Goal: Navigation & Orientation: Find specific page/section

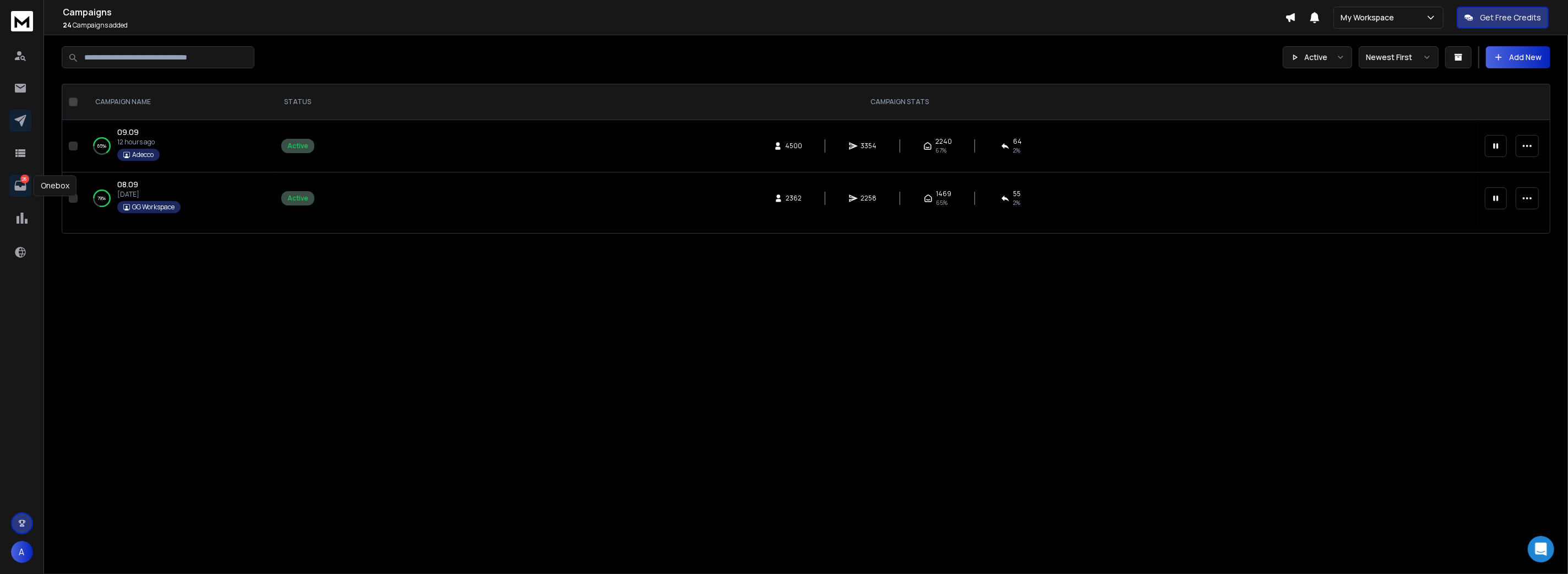
click at [21, 181] on p "26" at bounding box center [25, 179] width 9 height 9
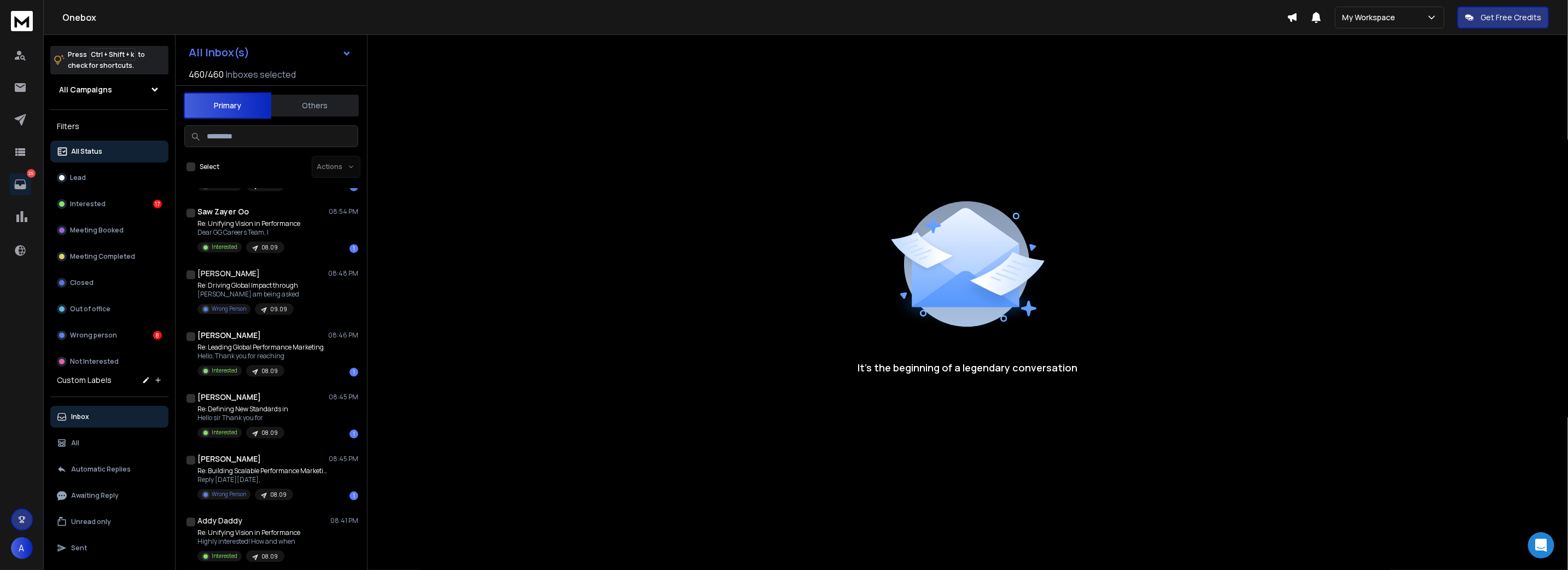
scroll to position [1983, 0]
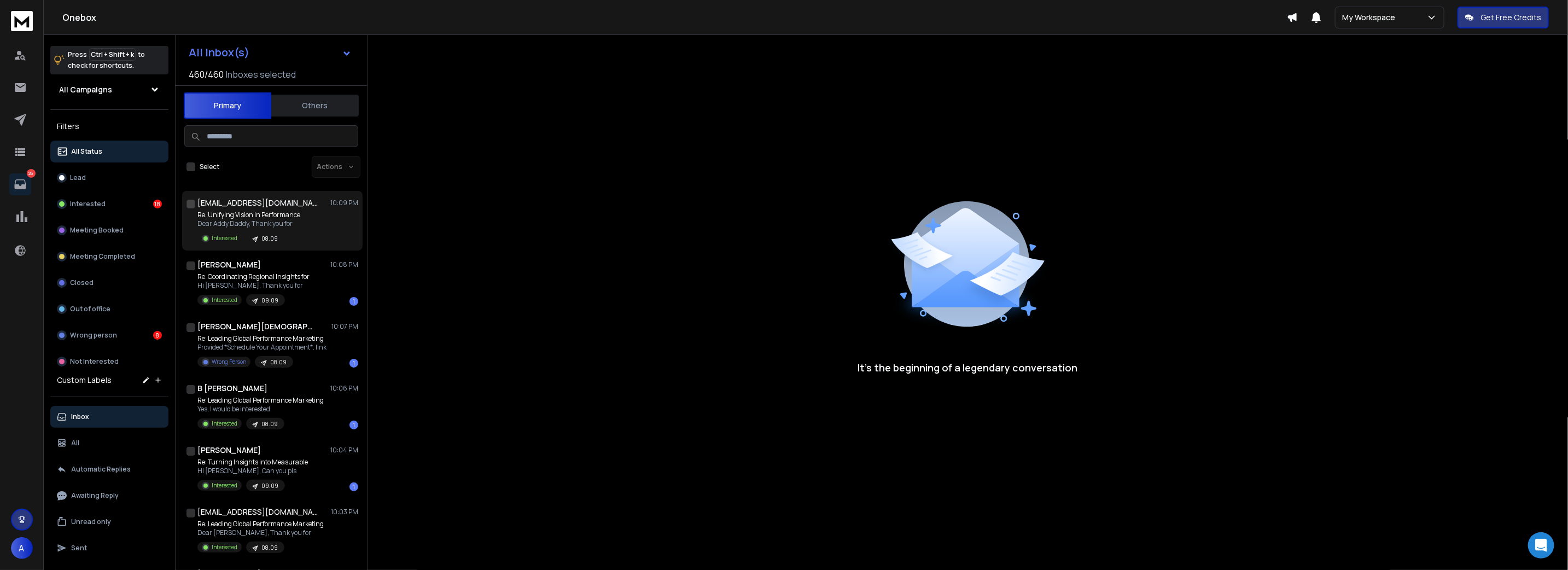
click at [281, 220] on p "Dear Addy Daddy, Thank you for" at bounding box center [249, 224] width 103 height 9
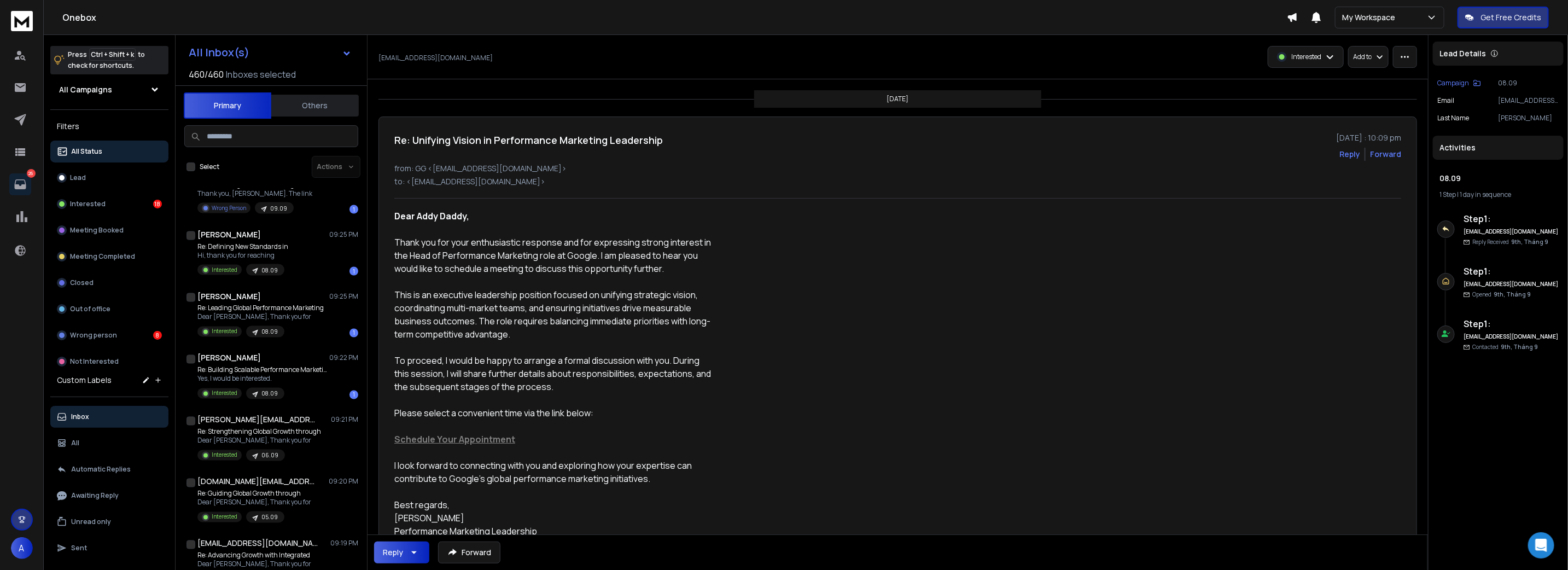
scroll to position [904, 0]
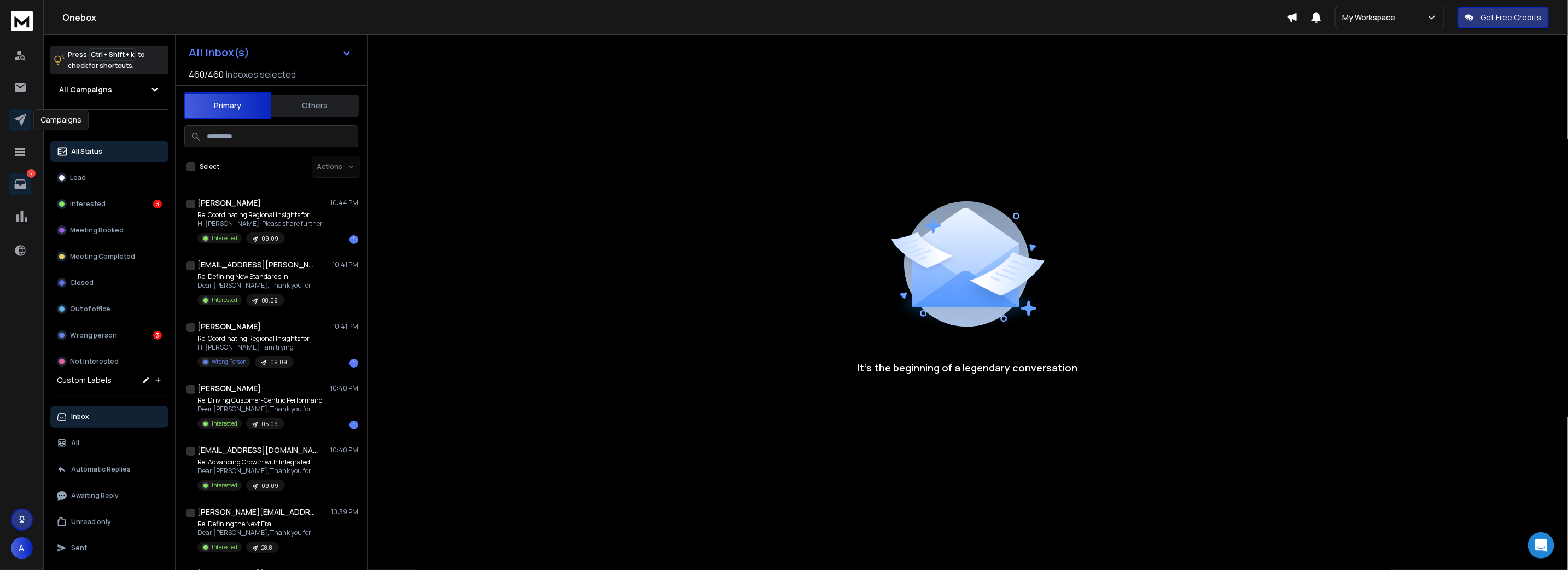
click at [17, 122] on icon at bounding box center [19, 119] width 13 height 13
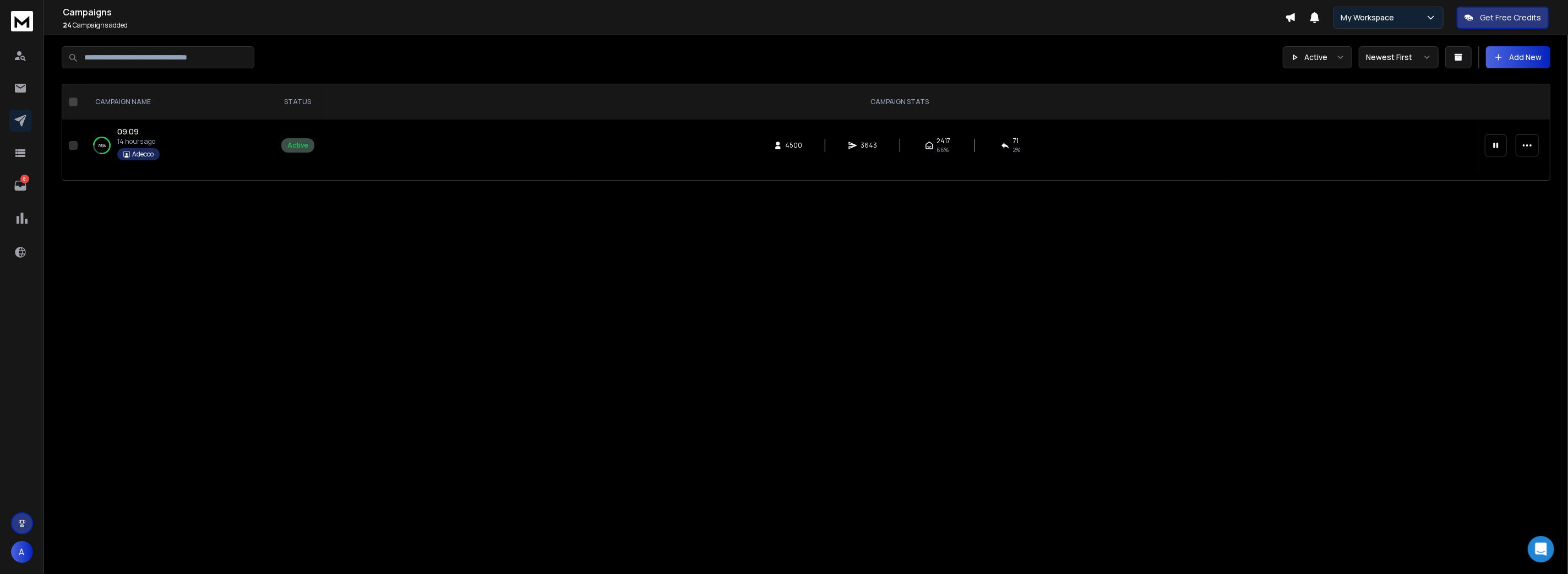
click at [1382, 11] on button "My Workspace" at bounding box center [1389, 17] width 110 height 22
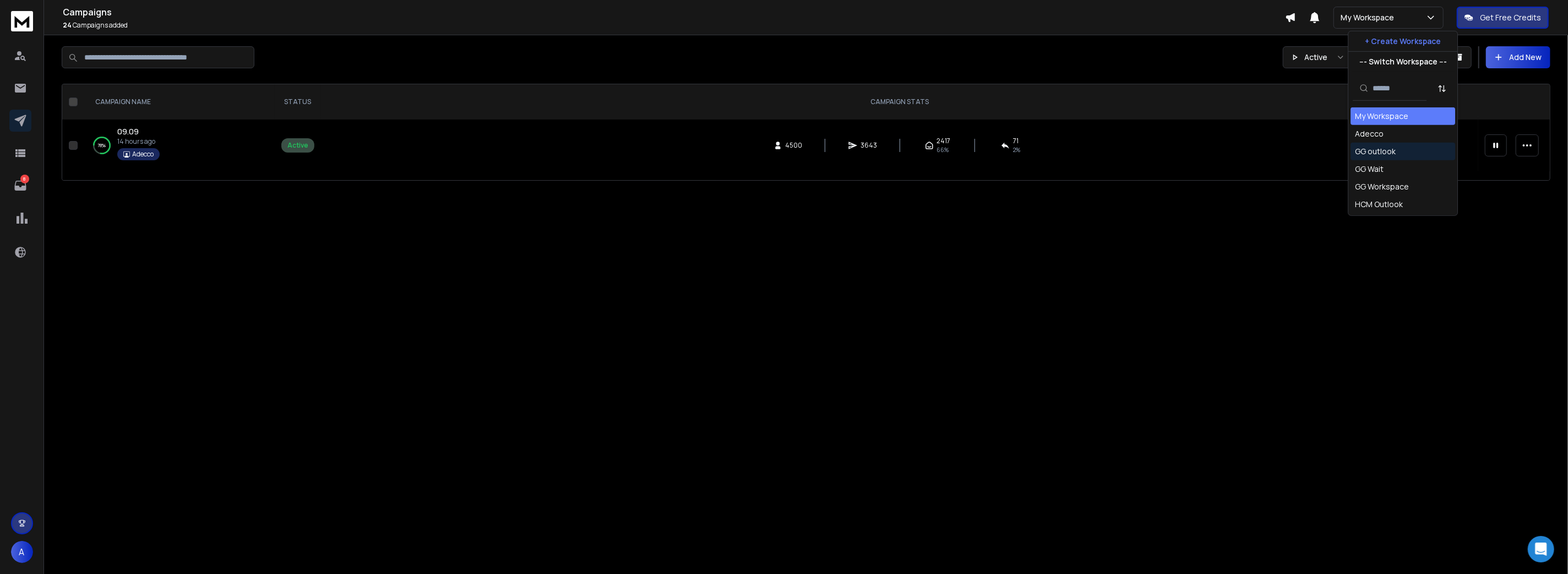
click at [1146, 178] on caption at bounding box center [805, 176] width 1487 height 9
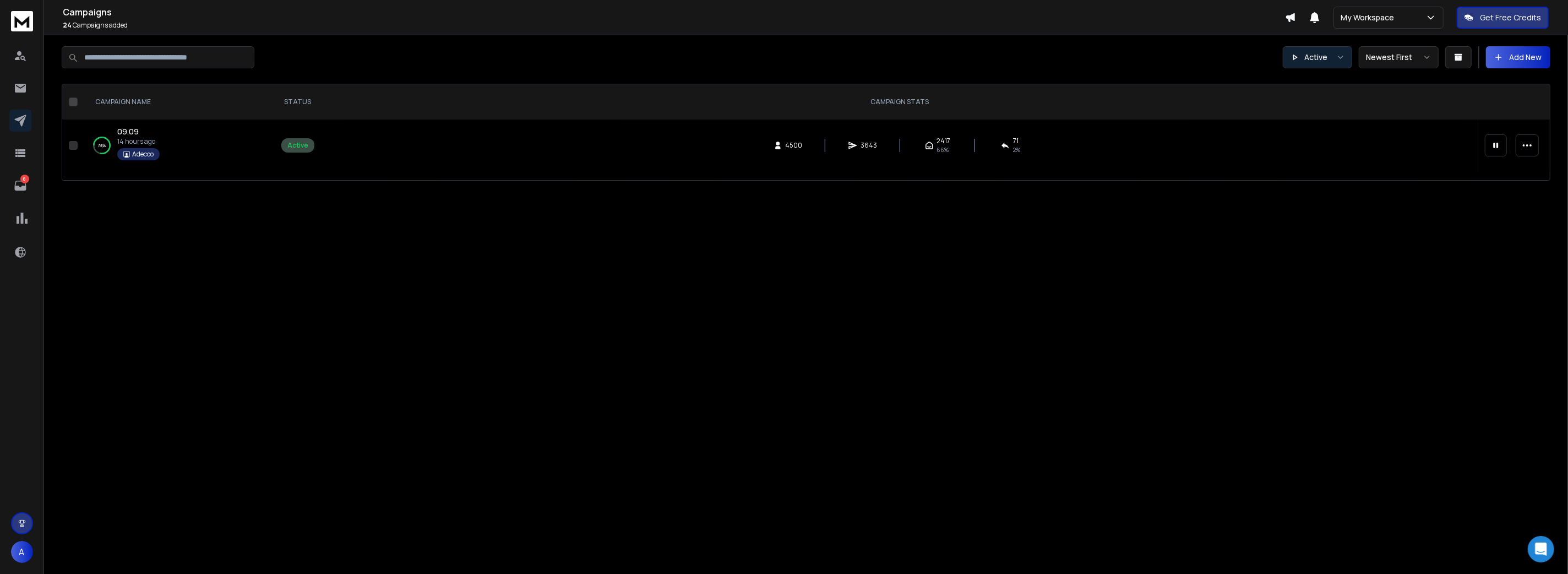
click at [1336, 56] on div "Active" at bounding box center [1318, 57] width 55 height 11
click at [1334, 78] on div "All Statuses" at bounding box center [1333, 82] width 61 height 11
